Goal: Task Accomplishment & Management: Use online tool/utility

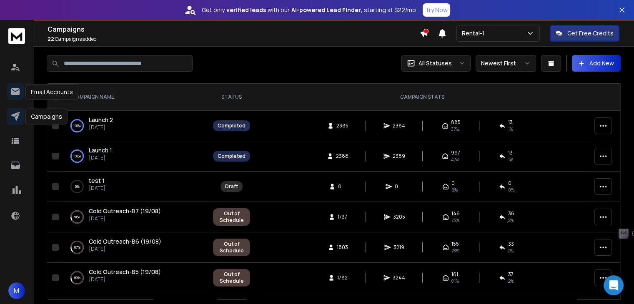
click at [15, 98] on link at bounding box center [15, 91] width 17 height 17
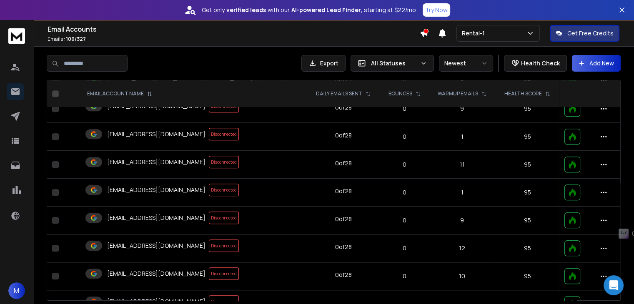
scroll to position [775, 0]
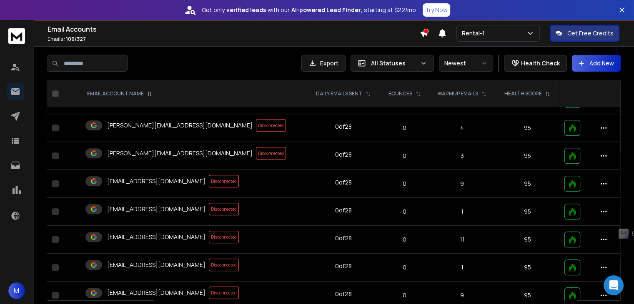
click at [76, 65] on input at bounding box center [87, 63] width 81 height 17
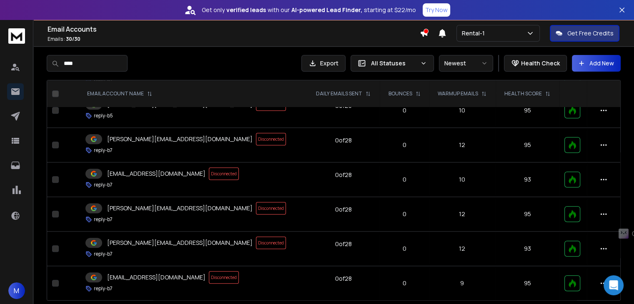
scroll to position [844, 0]
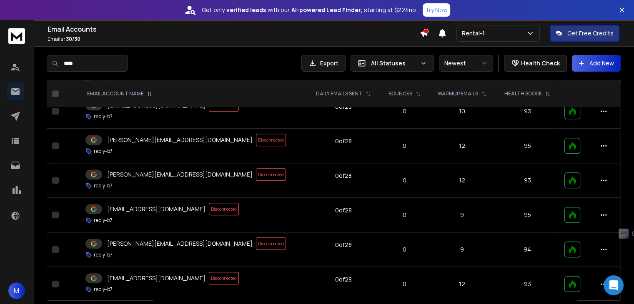
type input "****"
copy p "getcoldboxly.com"
drag, startPoint x: 172, startPoint y: 133, endPoint x: 125, endPoint y: 134, distance: 46.7
click at [125, 136] on p "kilian@getcoldboxly.com" at bounding box center [179, 140] width 145 height 8
copy p "getcoldboxly.com"
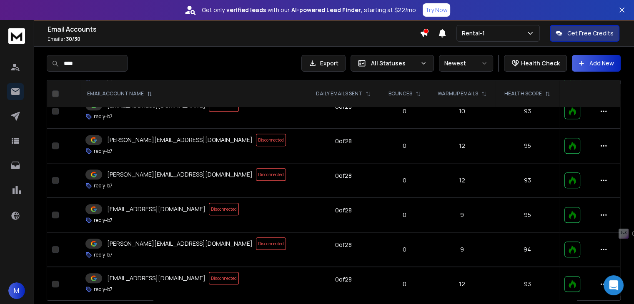
click at [198, 59] on div "****" at bounding box center [172, 63] width 250 height 17
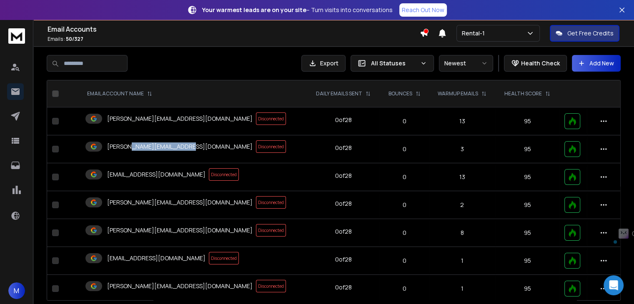
copy p "[DOMAIN_NAME]"
